Goal: Find specific page/section: Find specific page/section

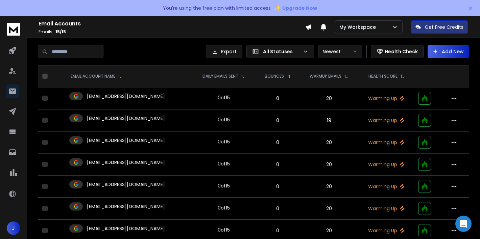
scroll to position [187, 0]
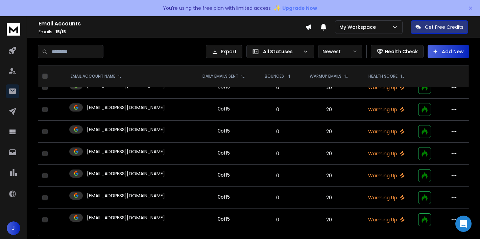
click at [165, 215] on p "[EMAIL_ADDRESS][DOMAIN_NAME]" at bounding box center [126, 217] width 78 height 7
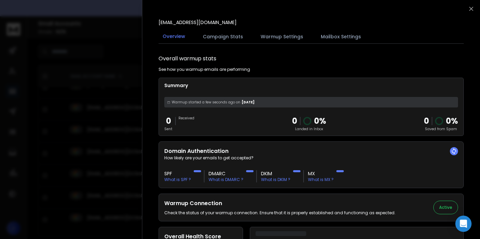
click at [103, 157] on div at bounding box center [240, 119] width 480 height 239
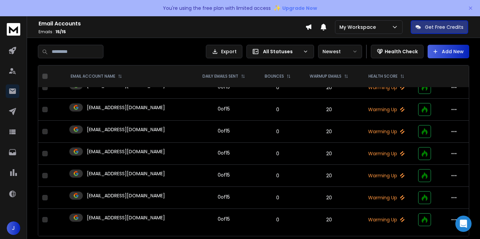
click at [118, 186] on td "[EMAIL_ADDRESS][DOMAIN_NAME]" at bounding box center [128, 175] width 127 height 22
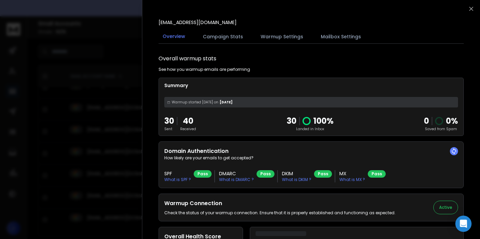
click at [112, 172] on div at bounding box center [240, 119] width 480 height 239
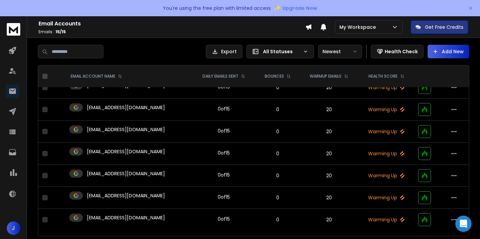
click at [119, 151] on p "[EMAIL_ADDRESS][DOMAIN_NAME]" at bounding box center [126, 151] width 78 height 7
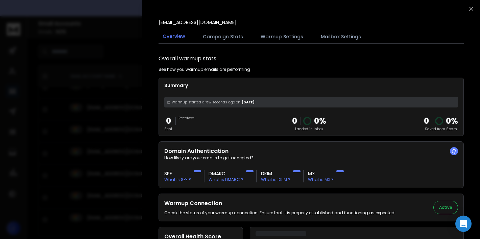
click at [112, 133] on div at bounding box center [240, 119] width 480 height 239
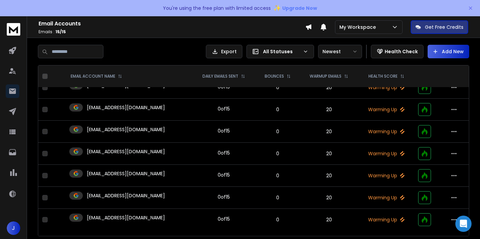
click at [128, 105] on p "[EMAIL_ADDRESS][DOMAIN_NAME]" at bounding box center [126, 107] width 78 height 7
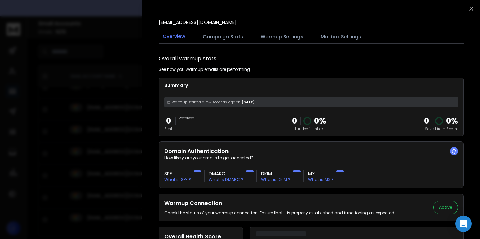
click at [128, 105] on div at bounding box center [240, 119] width 480 height 239
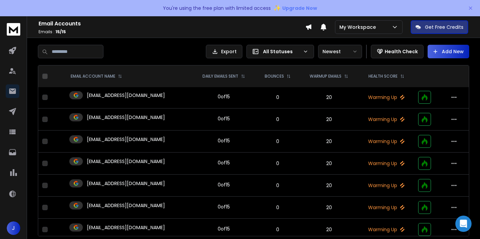
scroll to position [65, 0]
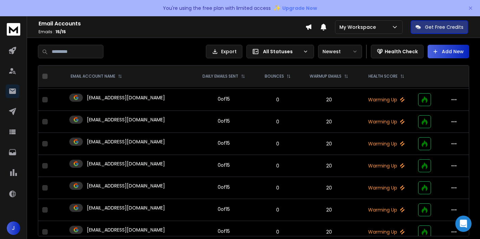
click at [132, 116] on p "[EMAIL_ADDRESS][DOMAIN_NAME]" at bounding box center [126, 119] width 78 height 7
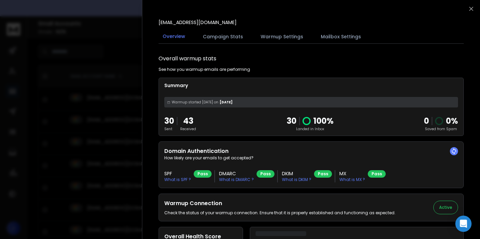
click at [125, 113] on div at bounding box center [240, 119] width 480 height 239
